Goal: Navigation & Orientation: Find specific page/section

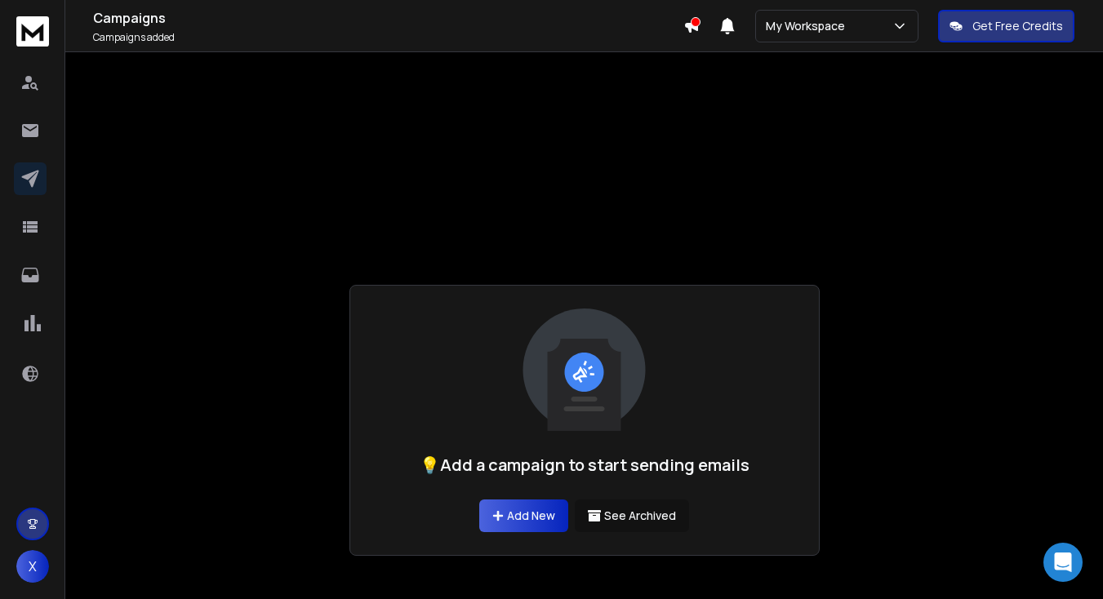
click at [32, 175] on icon at bounding box center [29, 178] width 17 height 17
click at [34, 227] on icon at bounding box center [30, 226] width 15 height 11
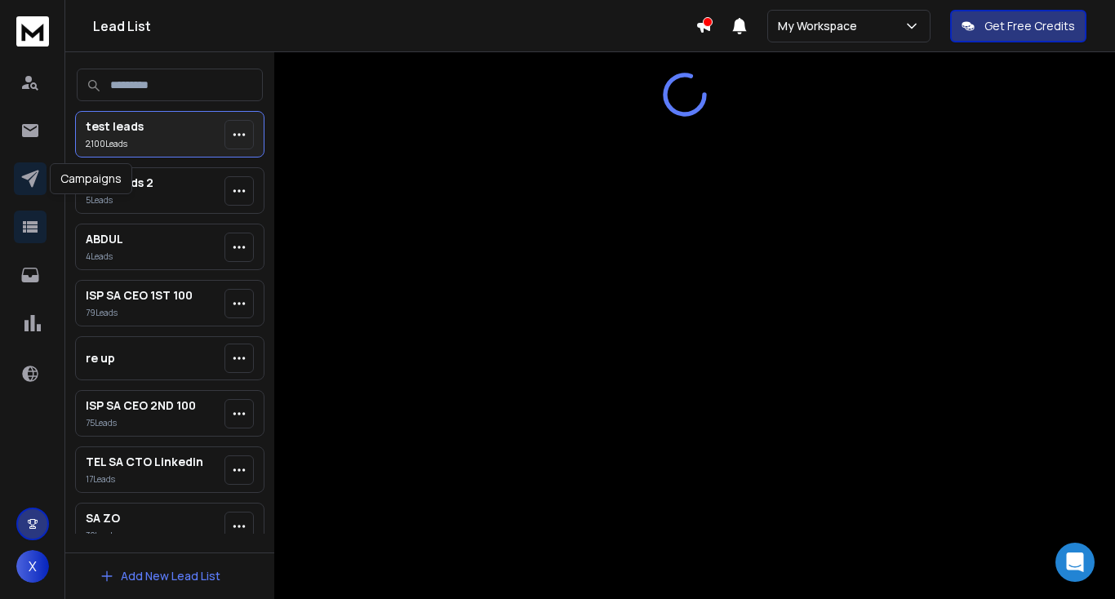
click at [36, 175] on icon at bounding box center [29, 178] width 17 height 17
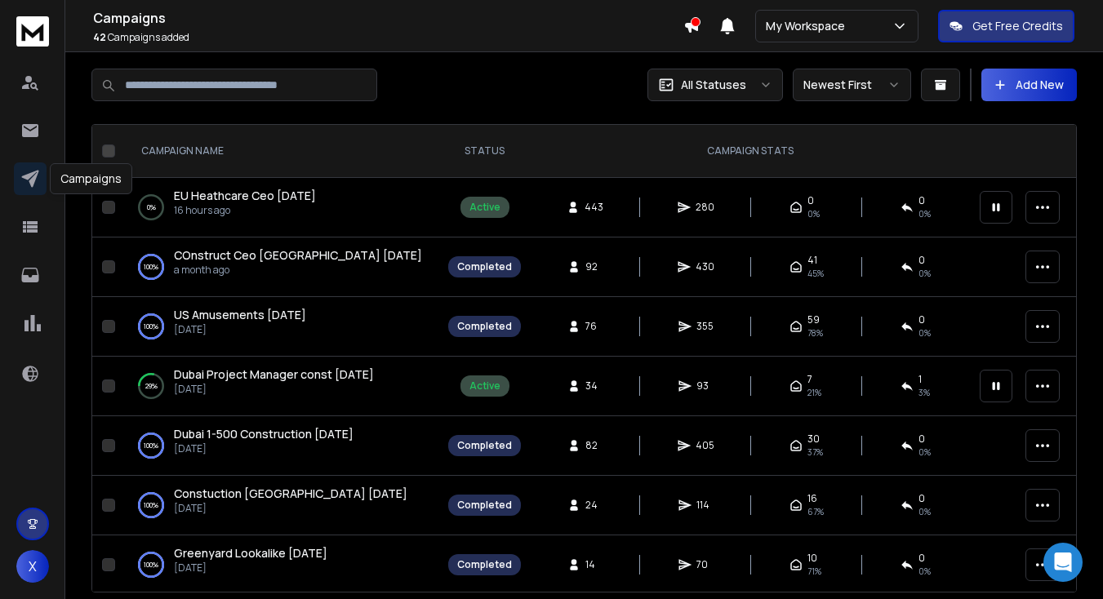
click at [478, 23] on h1 "Campaigns" at bounding box center [388, 18] width 590 height 20
click at [47, 139] on div at bounding box center [33, 133] width 38 height 38
click at [31, 136] on icon at bounding box center [30, 130] width 16 height 13
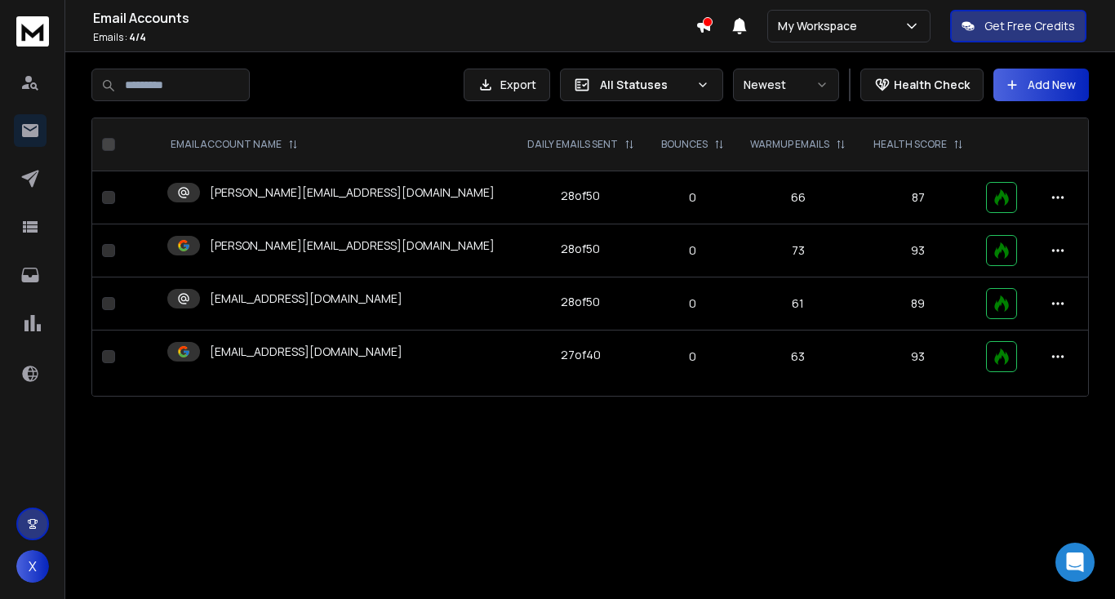
click at [507, 448] on div "Your warmest leads are on your site – Turn visits into conversations Reach Out …" at bounding box center [557, 299] width 1115 height 599
